Goal: Task Accomplishment & Management: Manage account settings

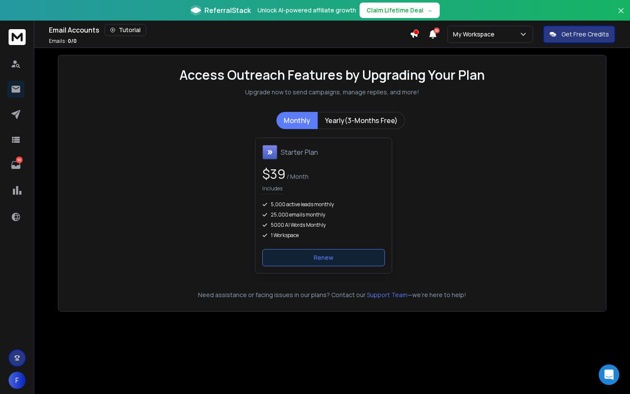
click at [290, 261] on button "Renew" at bounding box center [323, 257] width 123 height 17
click at [9, 388] on button "F" at bounding box center [17, 380] width 17 height 17
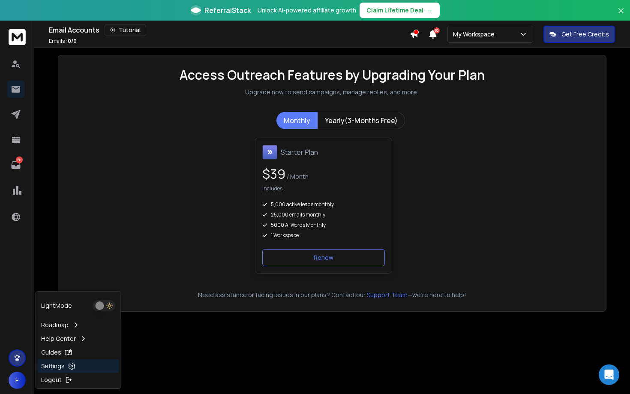
click at [53, 361] on div "Settings" at bounding box center [78, 366] width 81 height 14
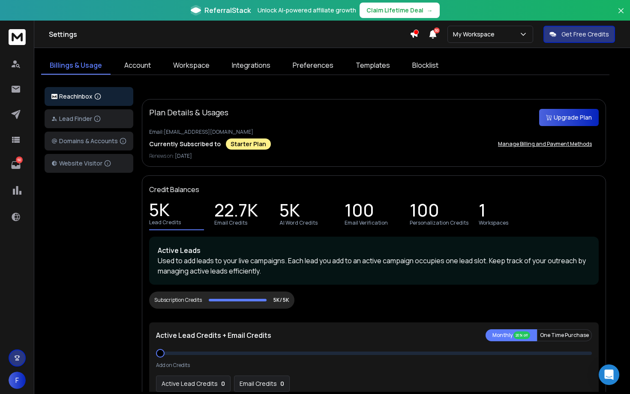
click at [535, 145] on p "Manage Billing and Payment Methods" at bounding box center [545, 144] width 94 height 7
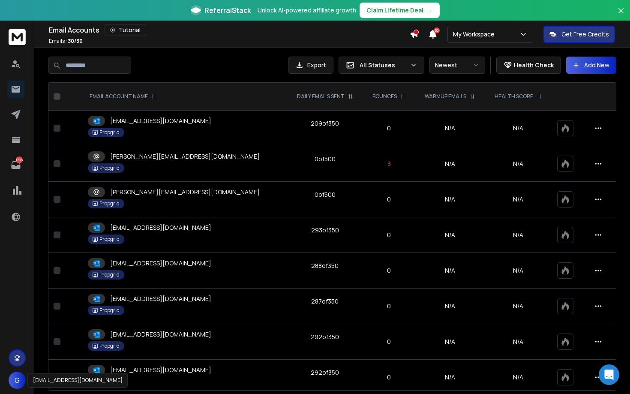
click at [19, 388] on span "G" at bounding box center [17, 380] width 17 height 17
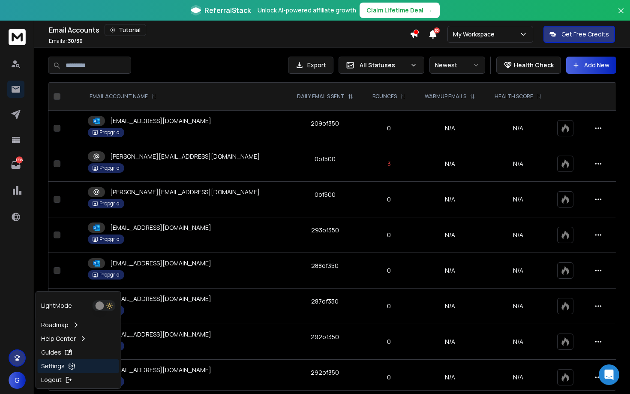
click at [47, 370] on p "Settings" at bounding box center [53, 366] width 24 height 9
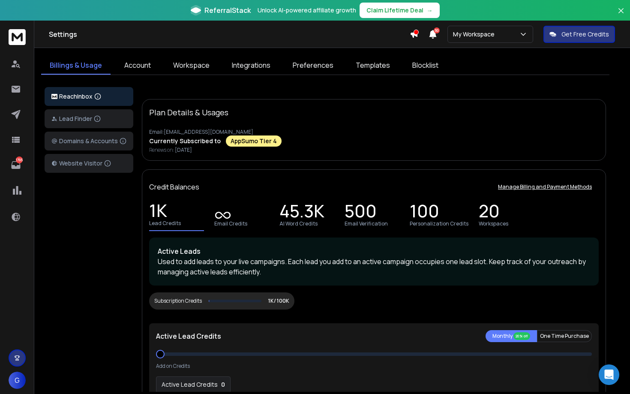
click at [406, 68] on link "Blocklist" at bounding box center [425, 66] width 43 height 18
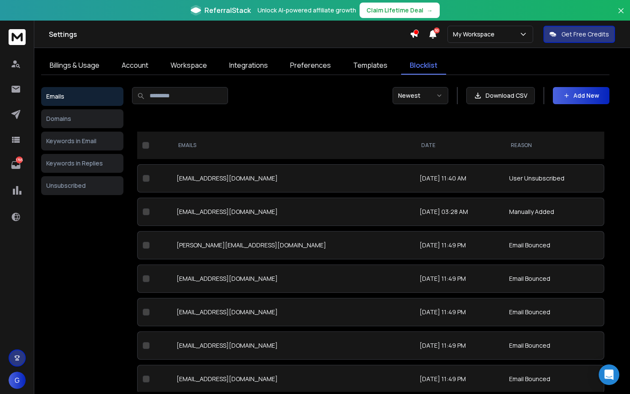
click at [81, 165] on replies "Keywords in Replies" at bounding box center [82, 163] width 82 height 19
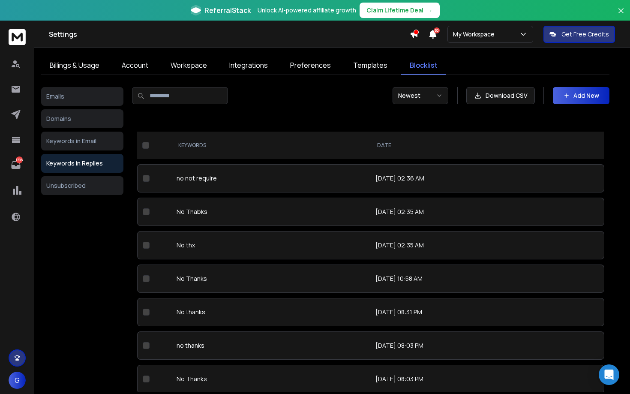
click at [89, 233] on div "Emails Domains Keywords in Email Keywords in Replies Unsubscribed Newest Downlo…" at bounding box center [325, 236] width 568 height 298
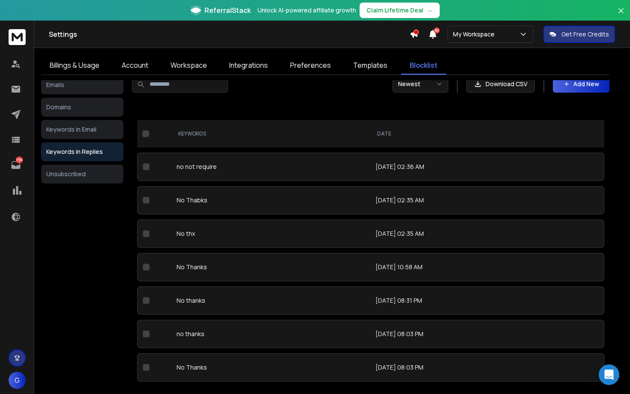
click at [111, 255] on div "Emails Domains Keywords in Email Keywords in Replies Unsubscribed Newest Downlo…" at bounding box center [325, 224] width 568 height 298
click at [14, 163] on icon at bounding box center [16, 165] width 10 height 10
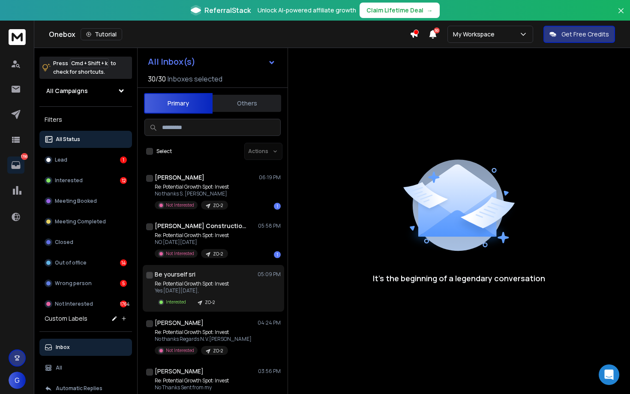
scroll to position [105, 0]
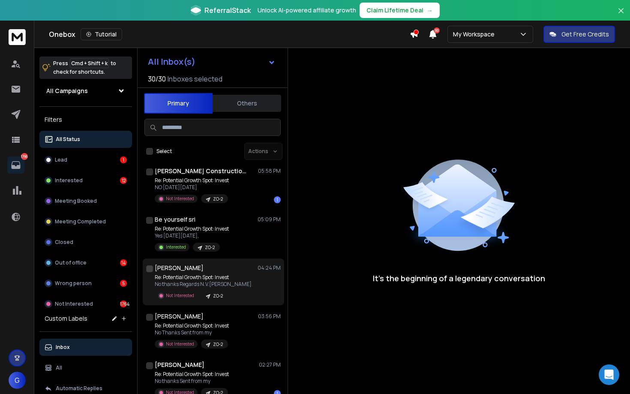
click at [184, 277] on p "Re: Potential Growth Spot: Invest" at bounding box center [203, 277] width 97 height 7
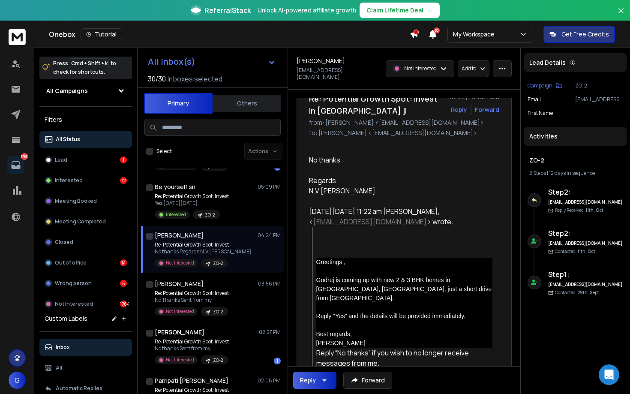
scroll to position [40, 0]
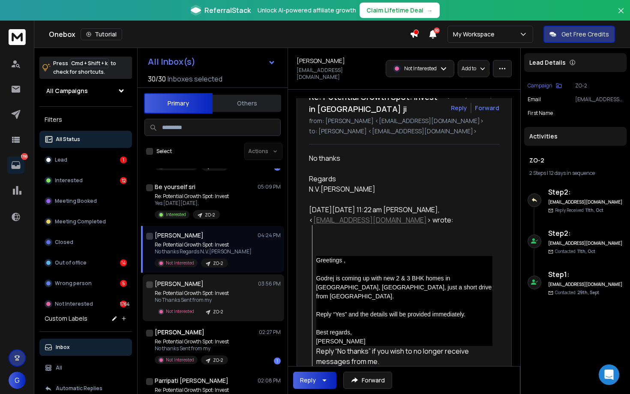
click at [211, 286] on div "Sumit Sinhal 03:56 PM" at bounding box center [218, 284] width 126 height 9
